Goal: Transaction & Acquisition: Obtain resource

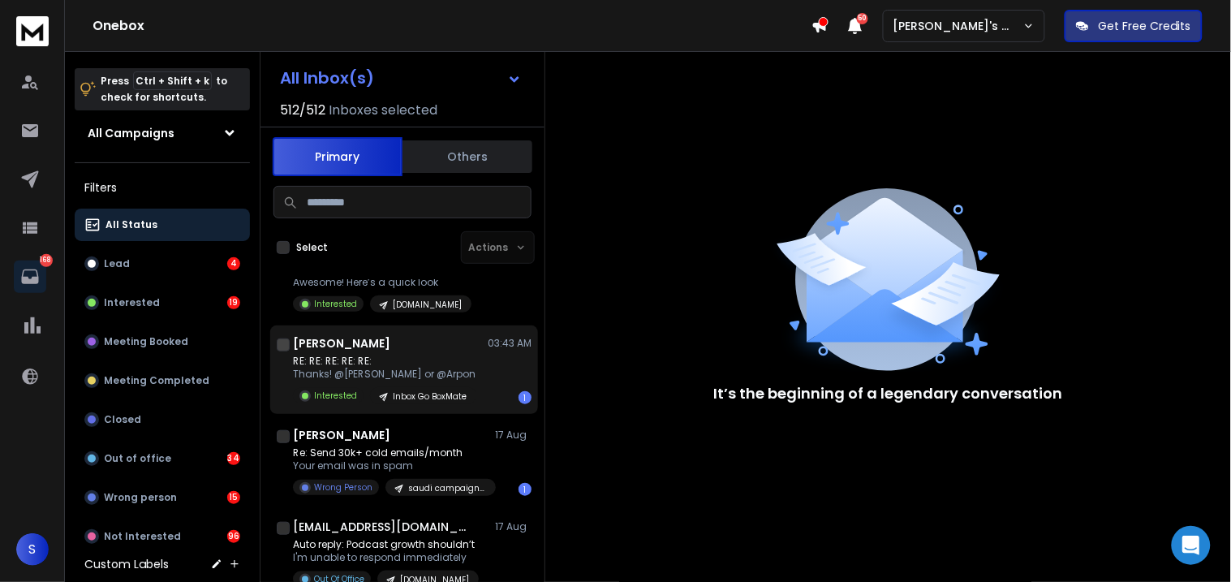
scroll to position [433, 0]
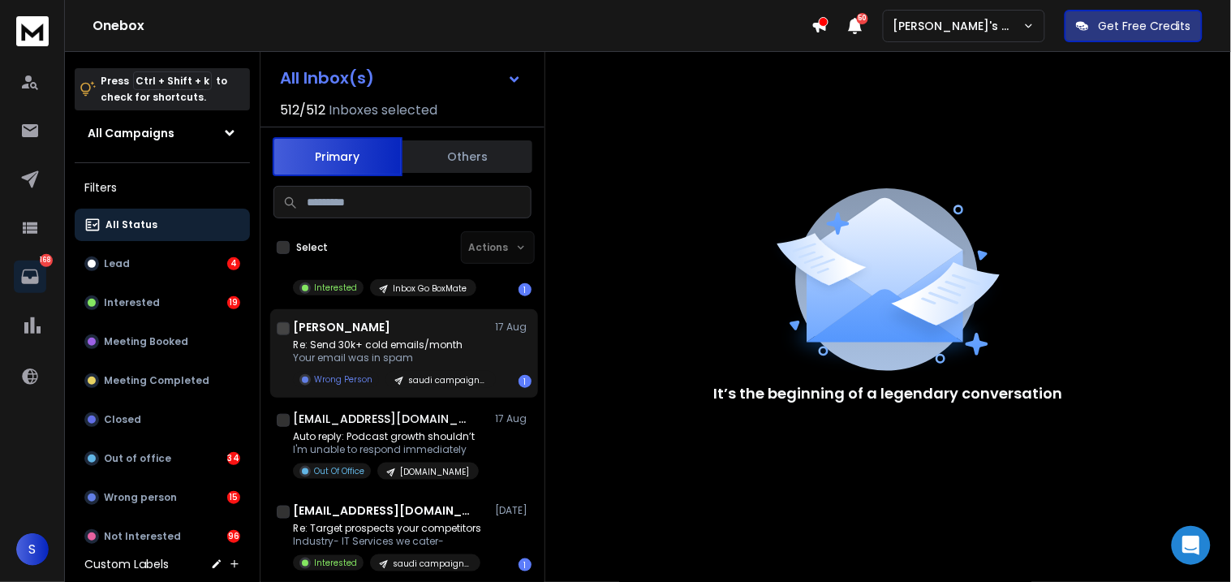
click at [458, 352] on p "Your email was in spam" at bounding box center [390, 358] width 195 height 13
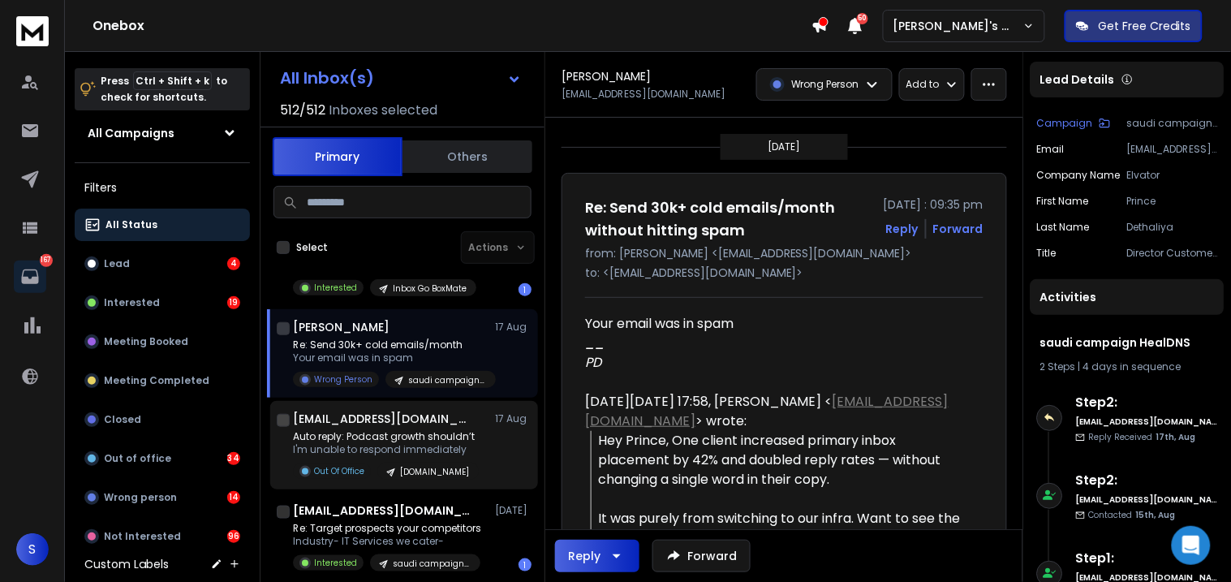
scroll to position [541, 0]
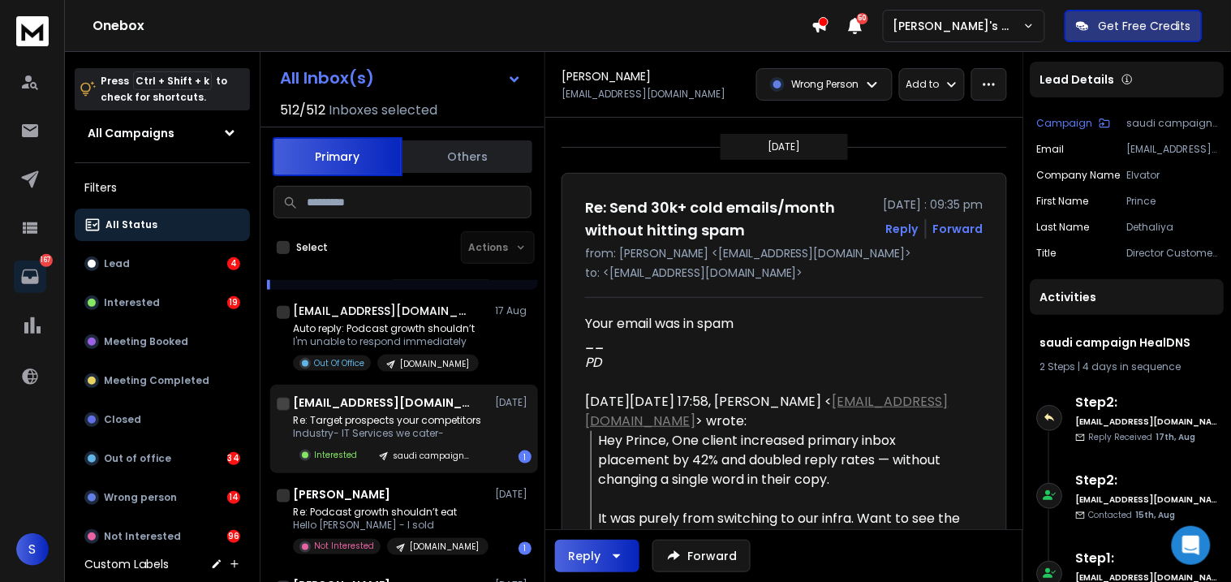
click at [446, 416] on p "Re: Target prospects your competitors" at bounding box center [387, 420] width 188 height 13
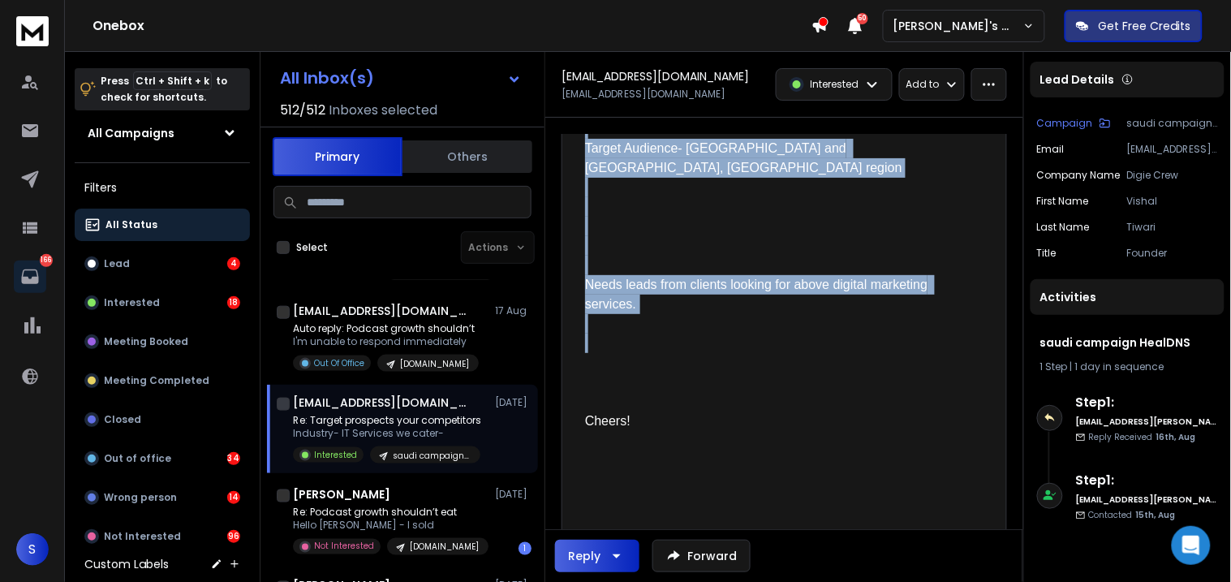
scroll to position [433, 0]
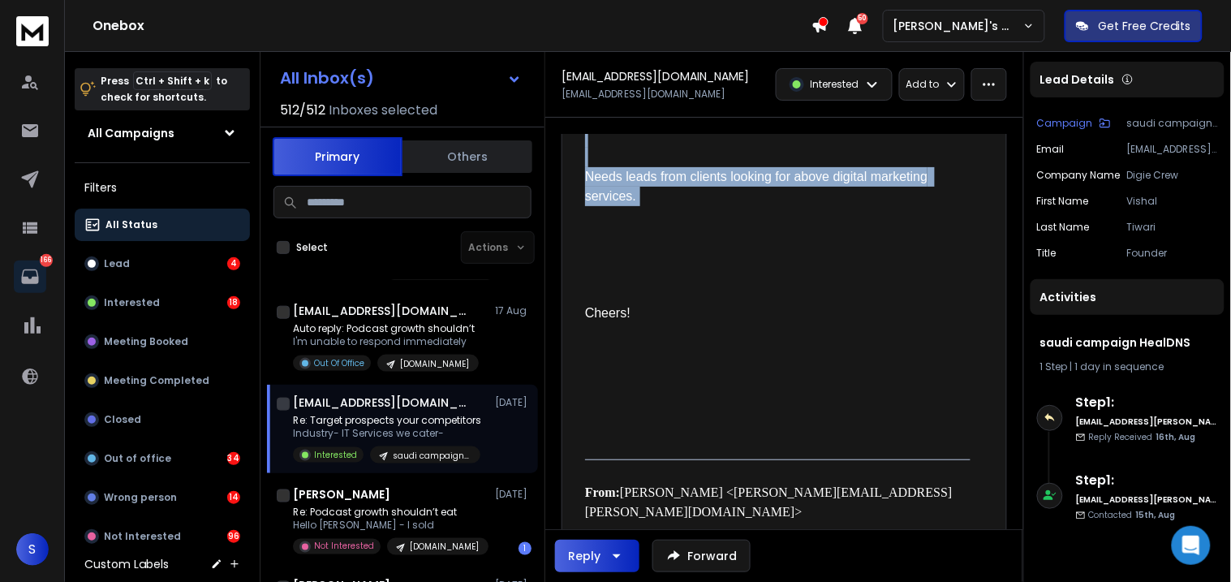
drag, startPoint x: 585, startPoint y: 341, endPoint x: 701, endPoint y: 238, distance: 155.3
copy div "Industry- IT Services we cater- (Web development- WordPress, Shopify, E-commerc…"
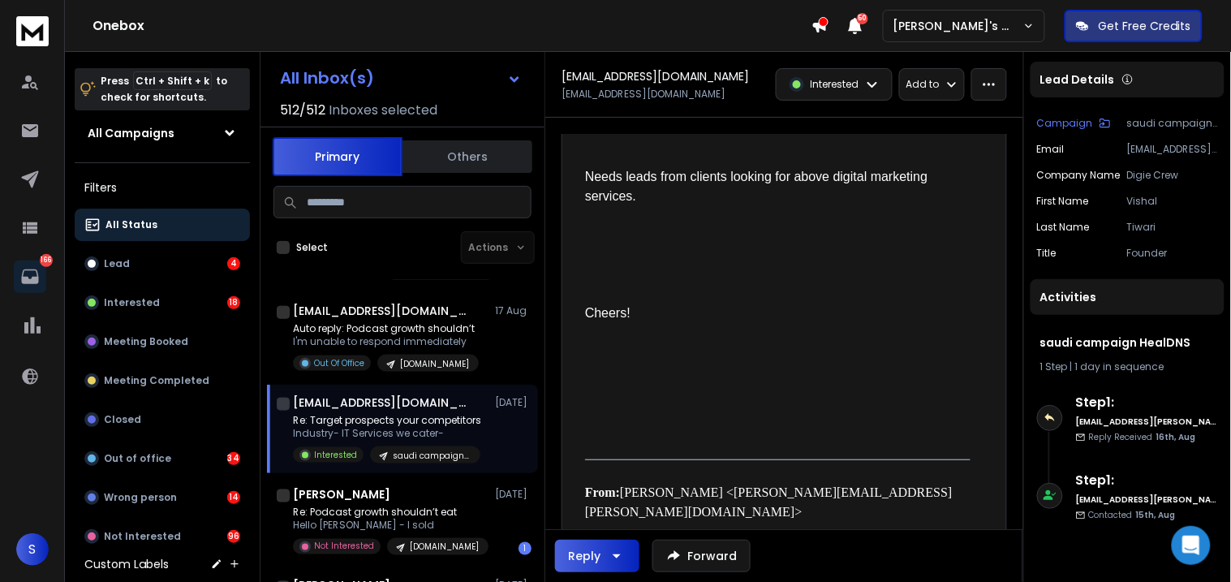
click at [674, 323] on div "Cheers!" at bounding box center [778, 313] width 386 height 19
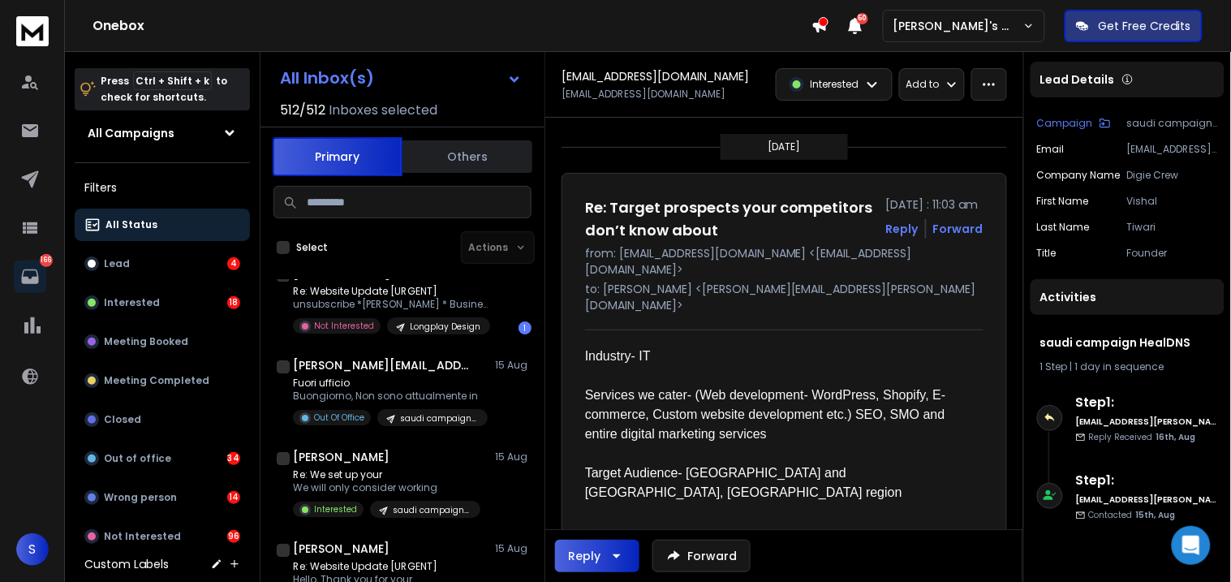
scroll to position [1515, 0]
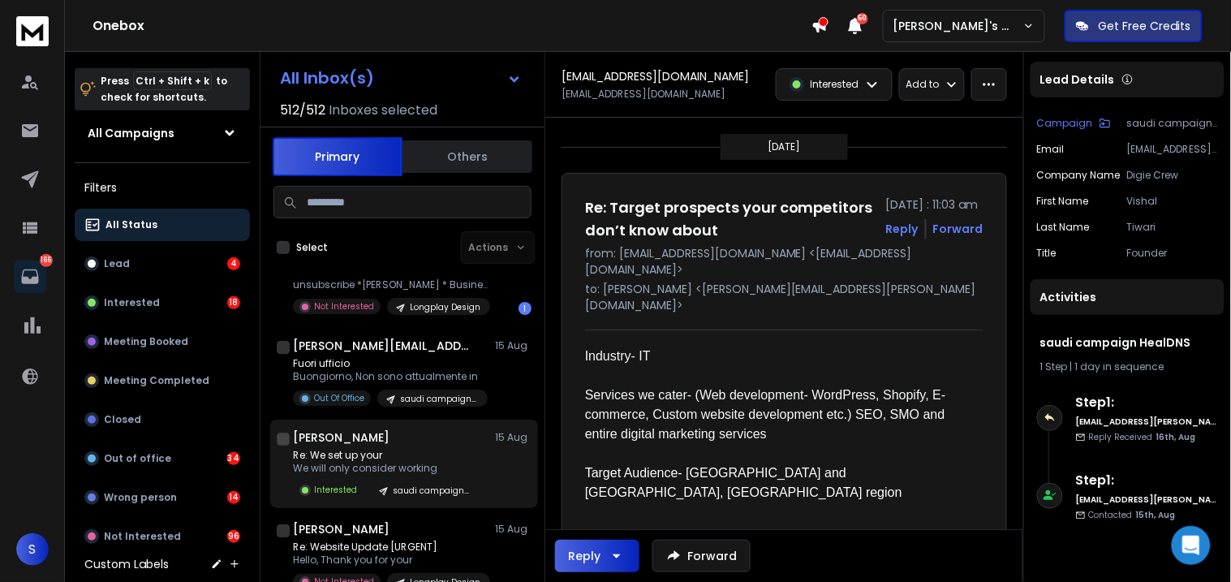
click at [448, 449] on p "Re: We set up your" at bounding box center [387, 455] width 188 height 13
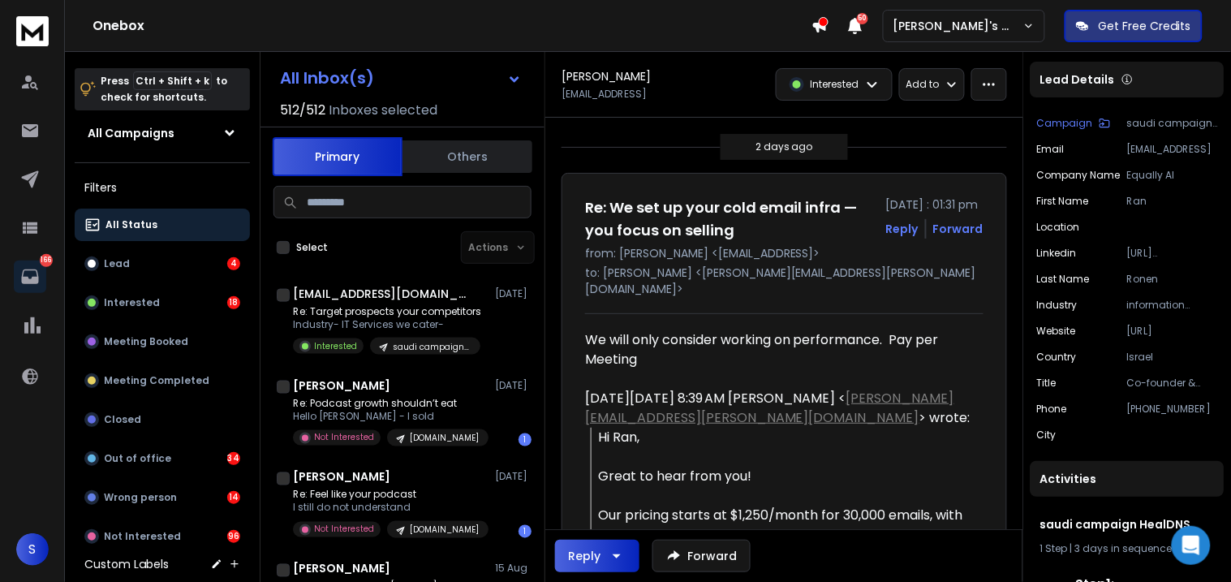
scroll to position [541, 0]
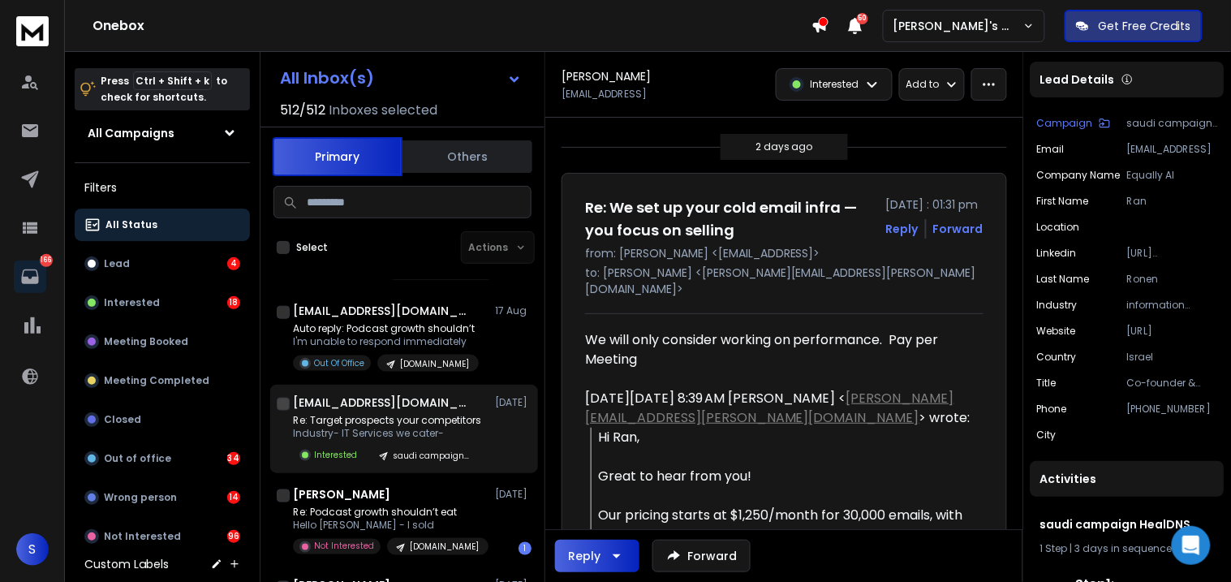
click at [459, 416] on p "Re: Target prospects your competitors" at bounding box center [387, 420] width 188 height 13
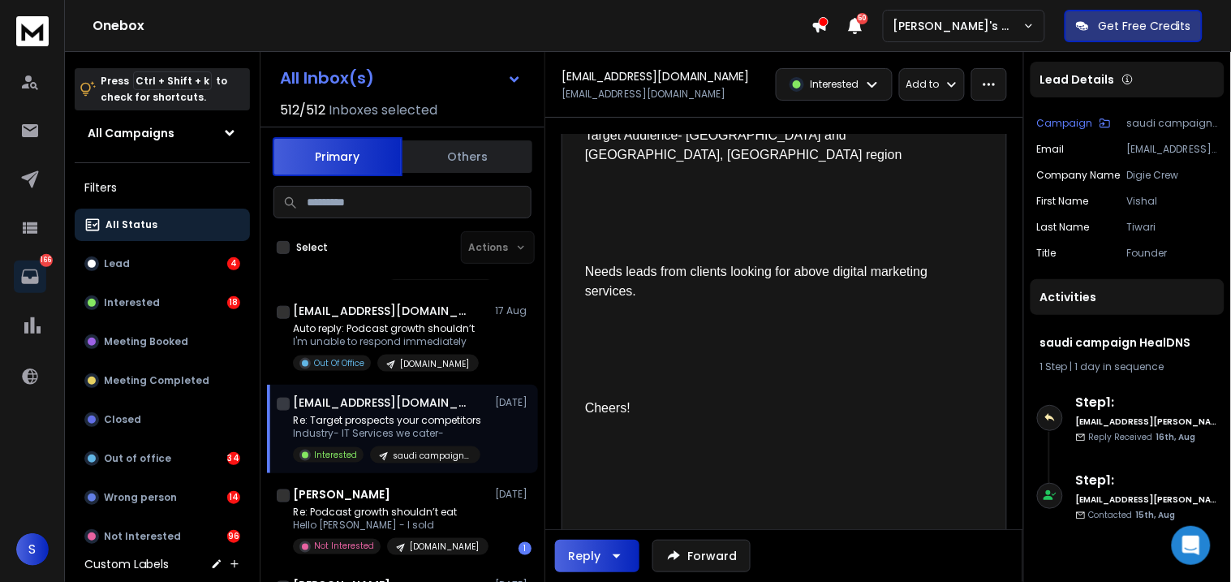
scroll to position [433, 0]
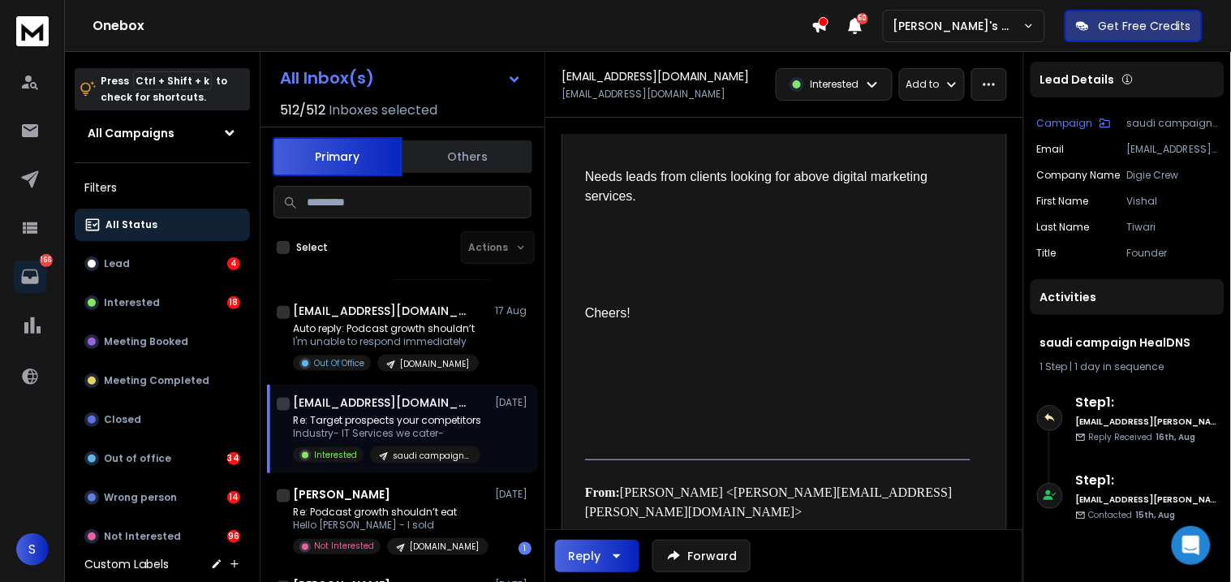
drag, startPoint x: 580, startPoint y: 335, endPoint x: 658, endPoint y: 357, distance: 80.2
copy div "Industry- IT Services we cater- (Web development- WordPress, Shopify, E-commerc…"
click at [658, 323] on div "Cheers!" at bounding box center [778, 313] width 386 height 19
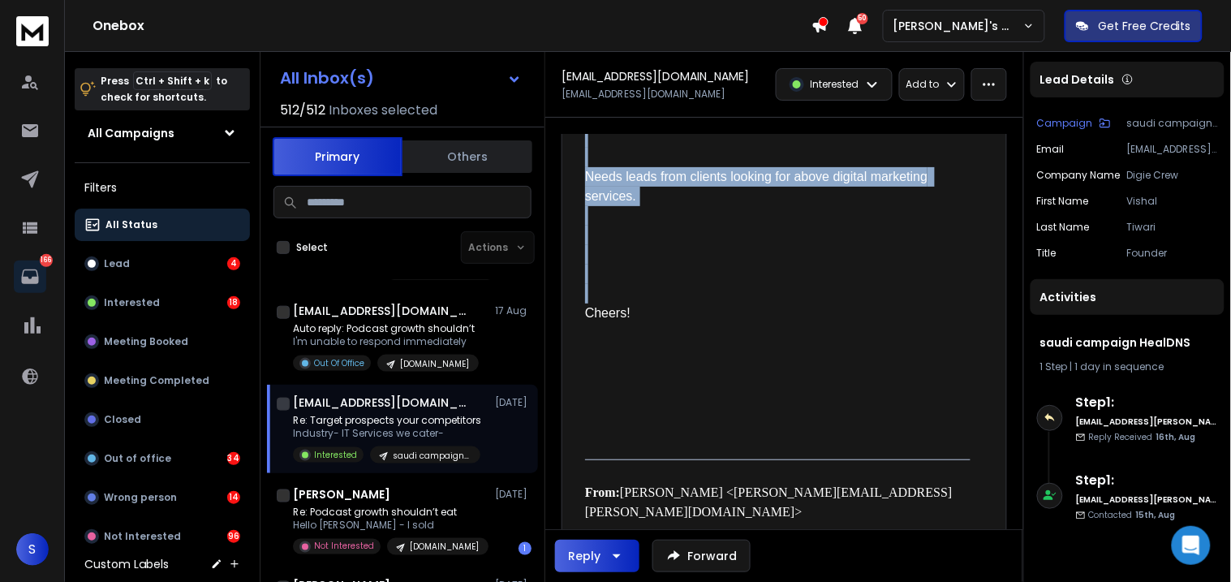
drag, startPoint x: 574, startPoint y: 235, endPoint x: 674, endPoint y: 360, distance: 160.0
copy div "Industry- IT Services we cater- (Web development- WordPress, Shopify, E-commerc…"
click at [808, 323] on div "Cheers!" at bounding box center [778, 313] width 386 height 19
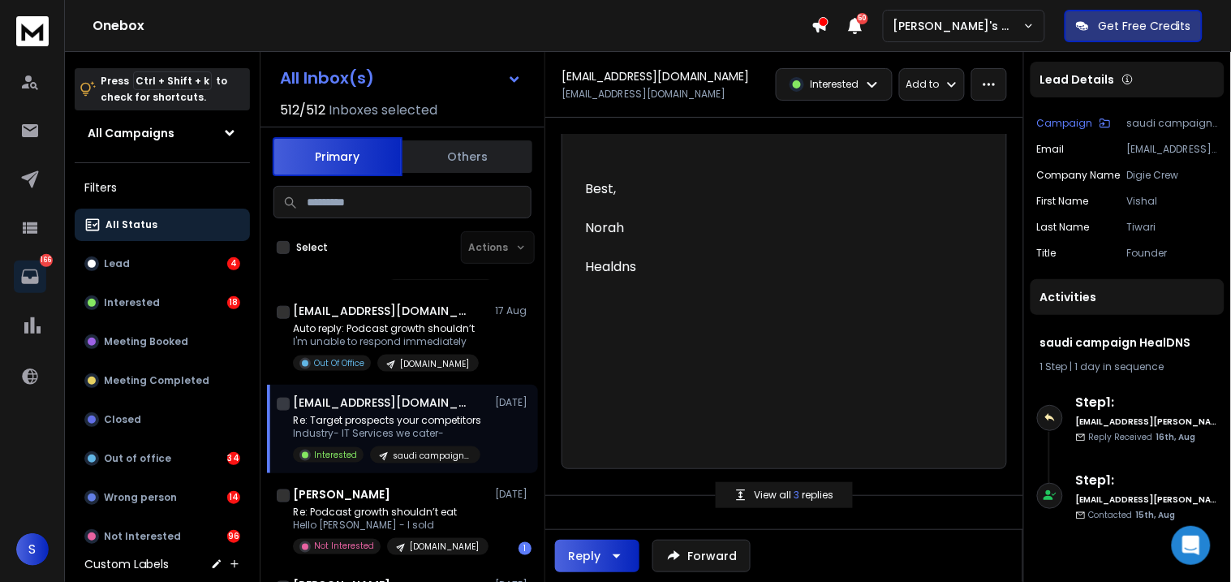
scroll to position [1559, 0]
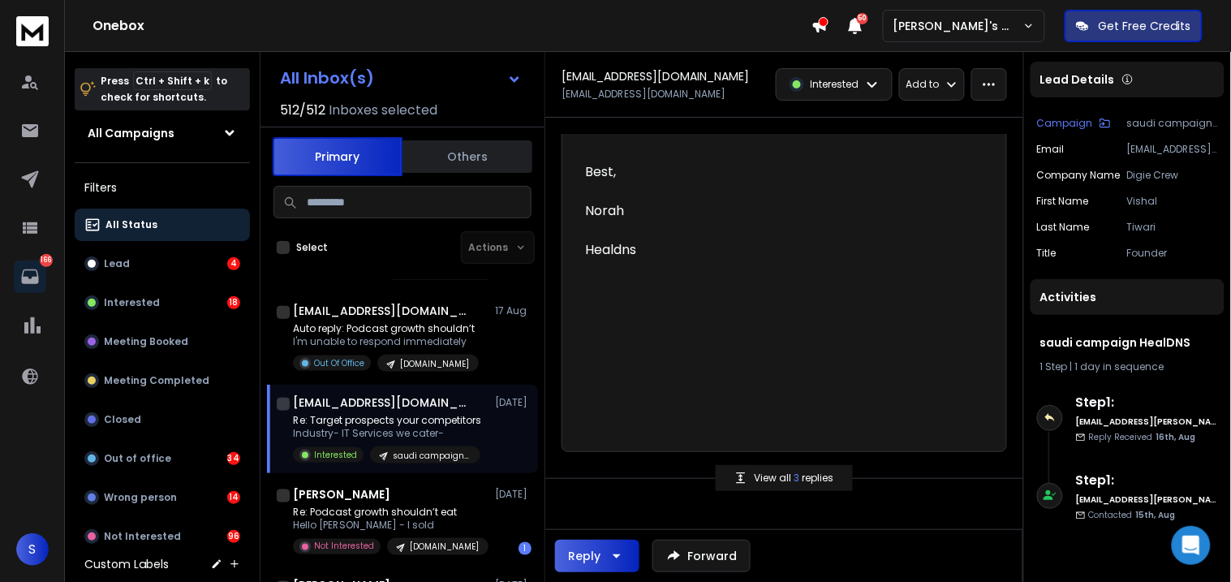
click at [823, 473] on p "View all 3 replies" at bounding box center [794, 478] width 80 height 13
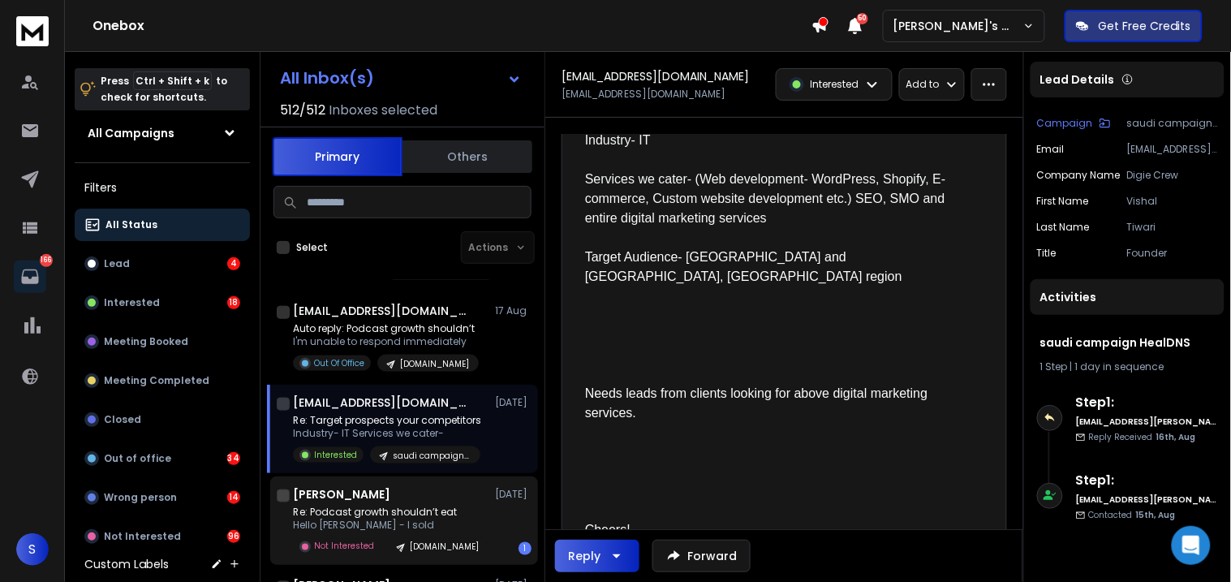
scroll to position [865, 0]
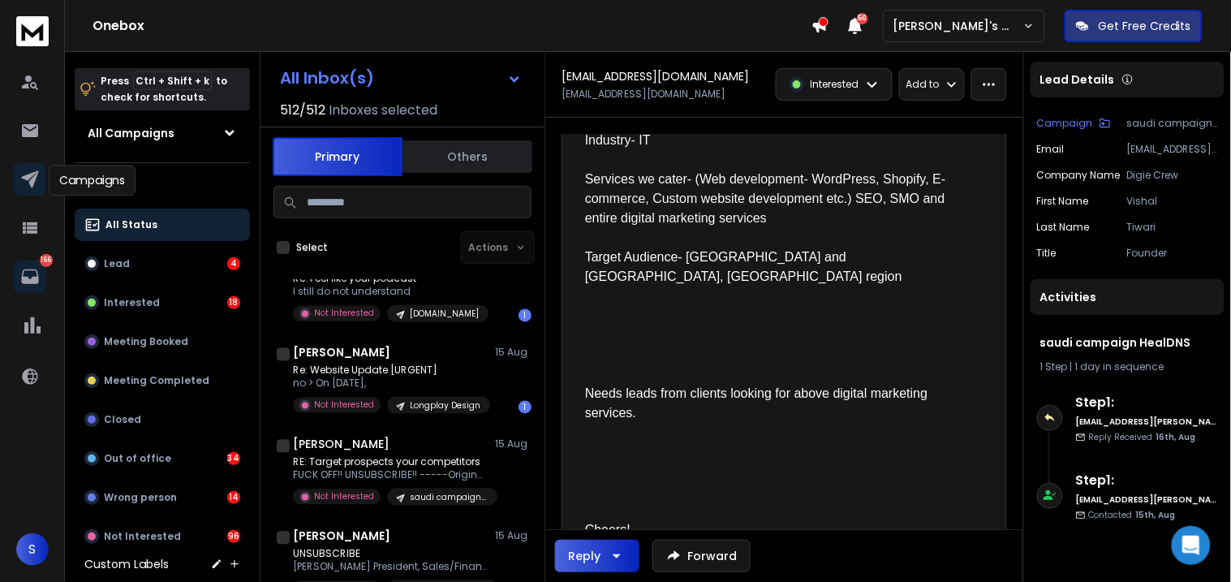
click at [30, 175] on icon at bounding box center [29, 178] width 17 height 17
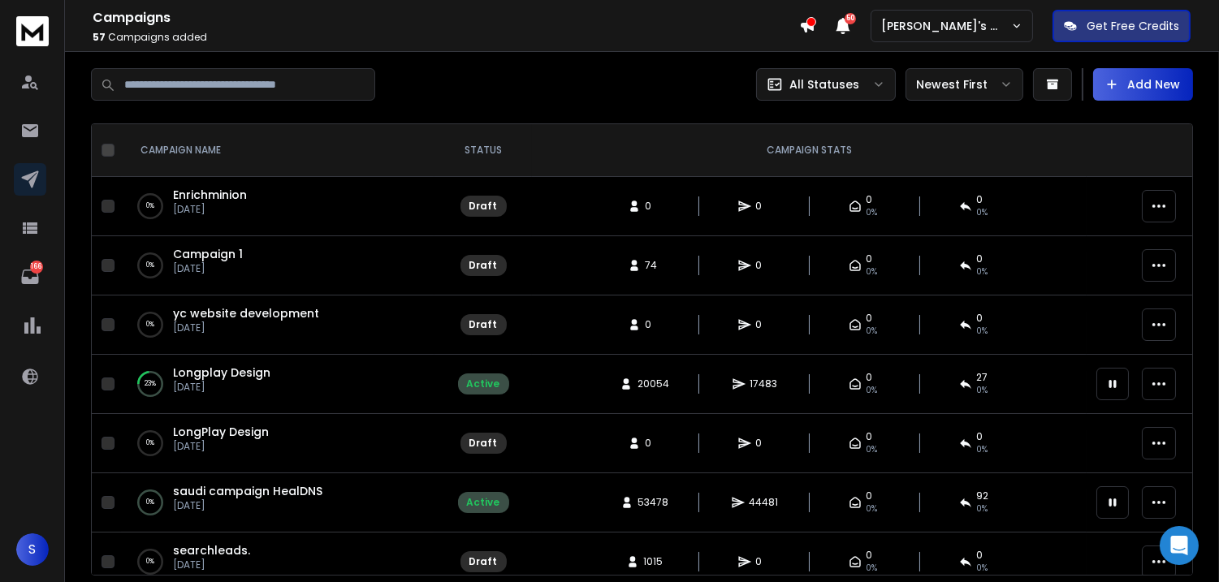
click at [349, 383] on div "23 % Longplay Design [DATE]" at bounding box center [277, 383] width 281 height 39
click at [1166, 386] on td at bounding box center [1139, 384] width 106 height 59
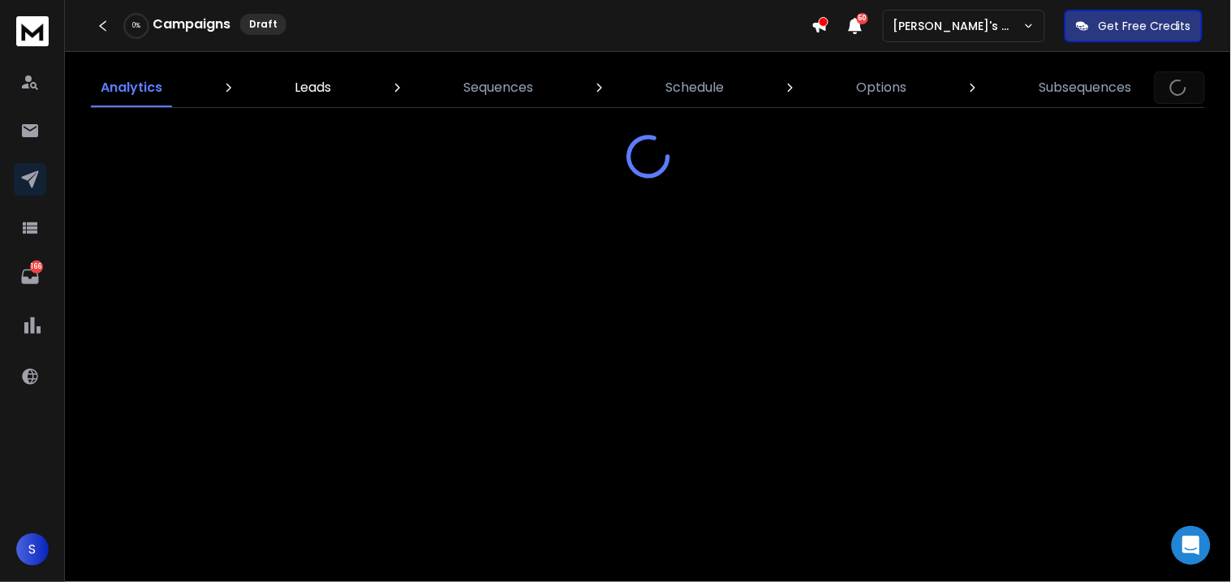
click at [304, 84] on p "Leads" at bounding box center [313, 87] width 37 height 19
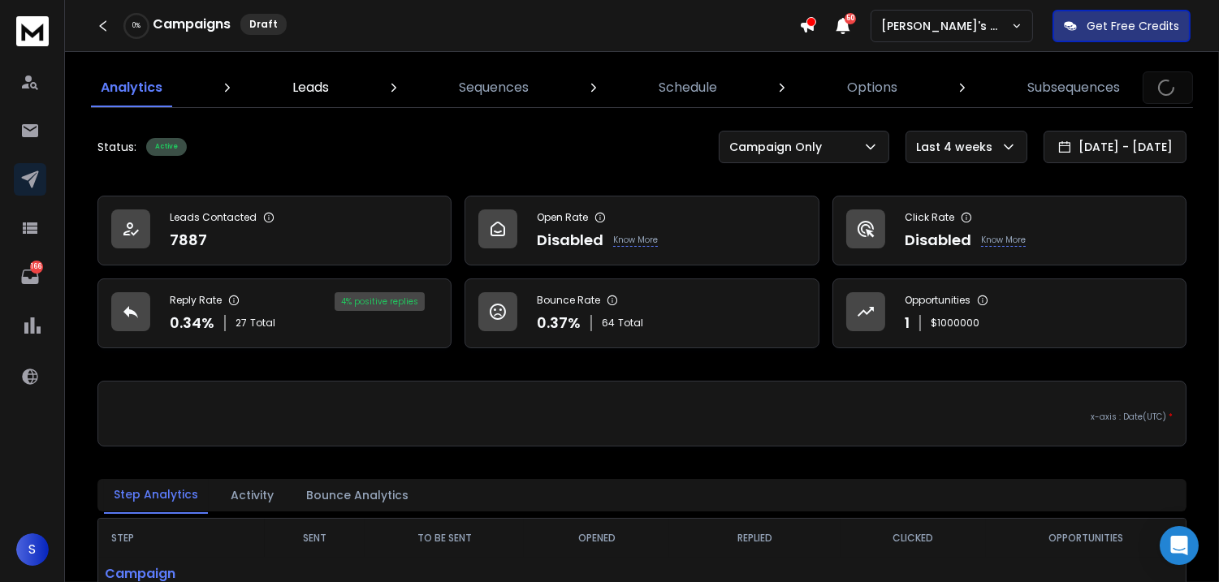
click at [305, 84] on p "Leads" at bounding box center [310, 87] width 37 height 19
click at [310, 84] on p "Leads" at bounding box center [310, 87] width 37 height 19
click at [321, 80] on p "Leads" at bounding box center [310, 87] width 37 height 19
click at [390, 83] on icon at bounding box center [393, 87] width 13 height 13
click at [304, 84] on p "Leads" at bounding box center [310, 87] width 37 height 19
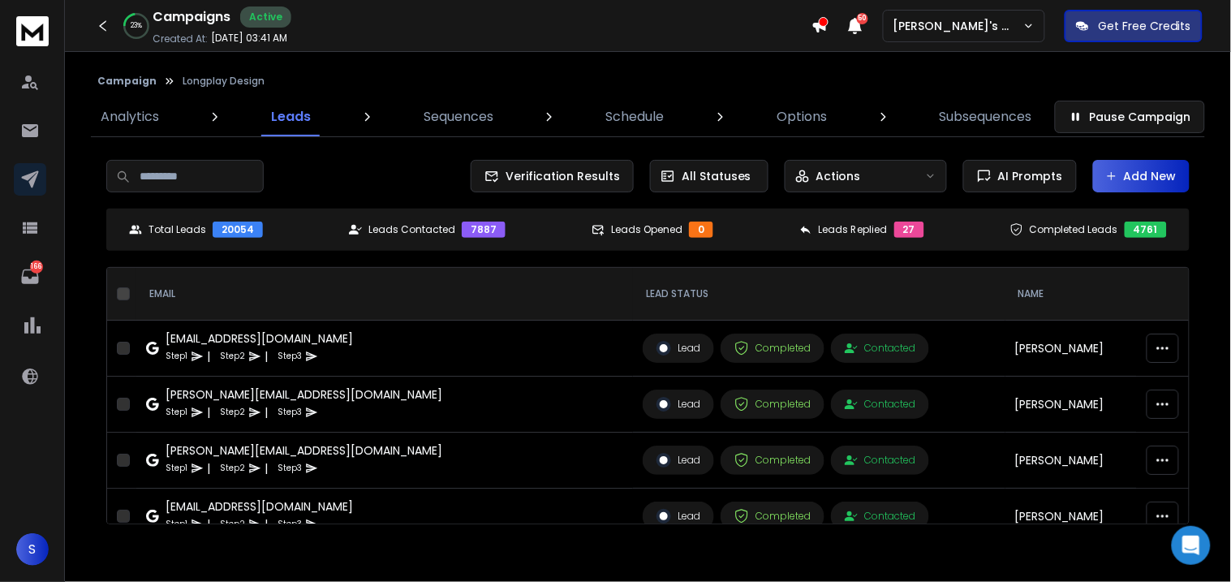
click at [1147, 350] on button "button" at bounding box center [1163, 348] width 32 height 29
click at [878, 169] on div "Actions" at bounding box center [857, 176] width 123 height 16
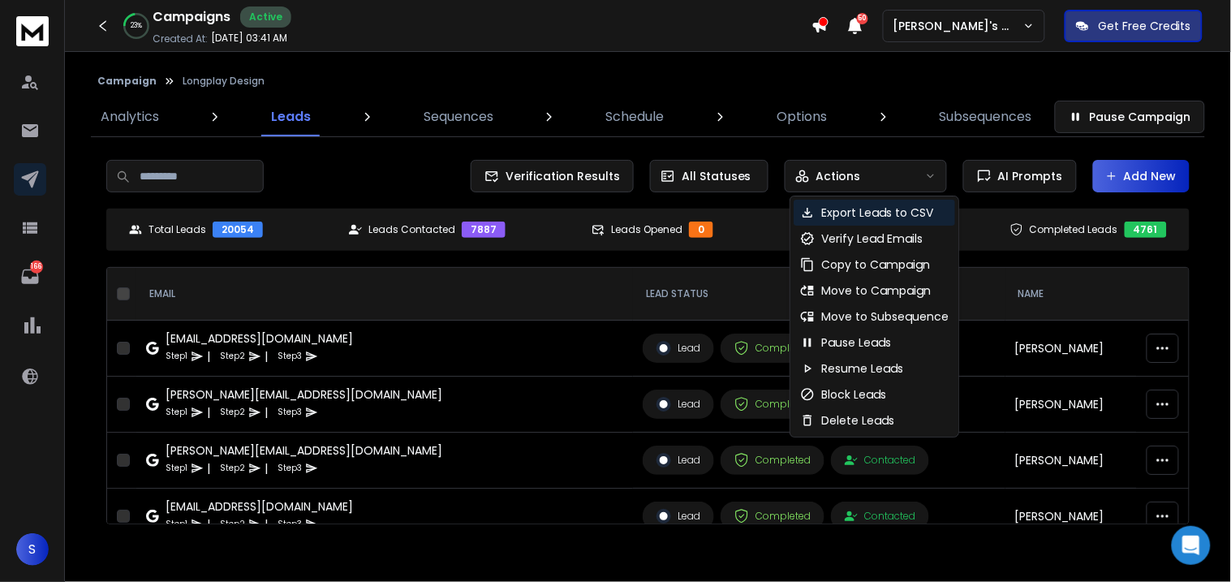
click at [910, 214] on p "Export Leads to CSV" at bounding box center [878, 213] width 112 height 16
